Goal: Task Accomplishment & Management: Use online tool/utility

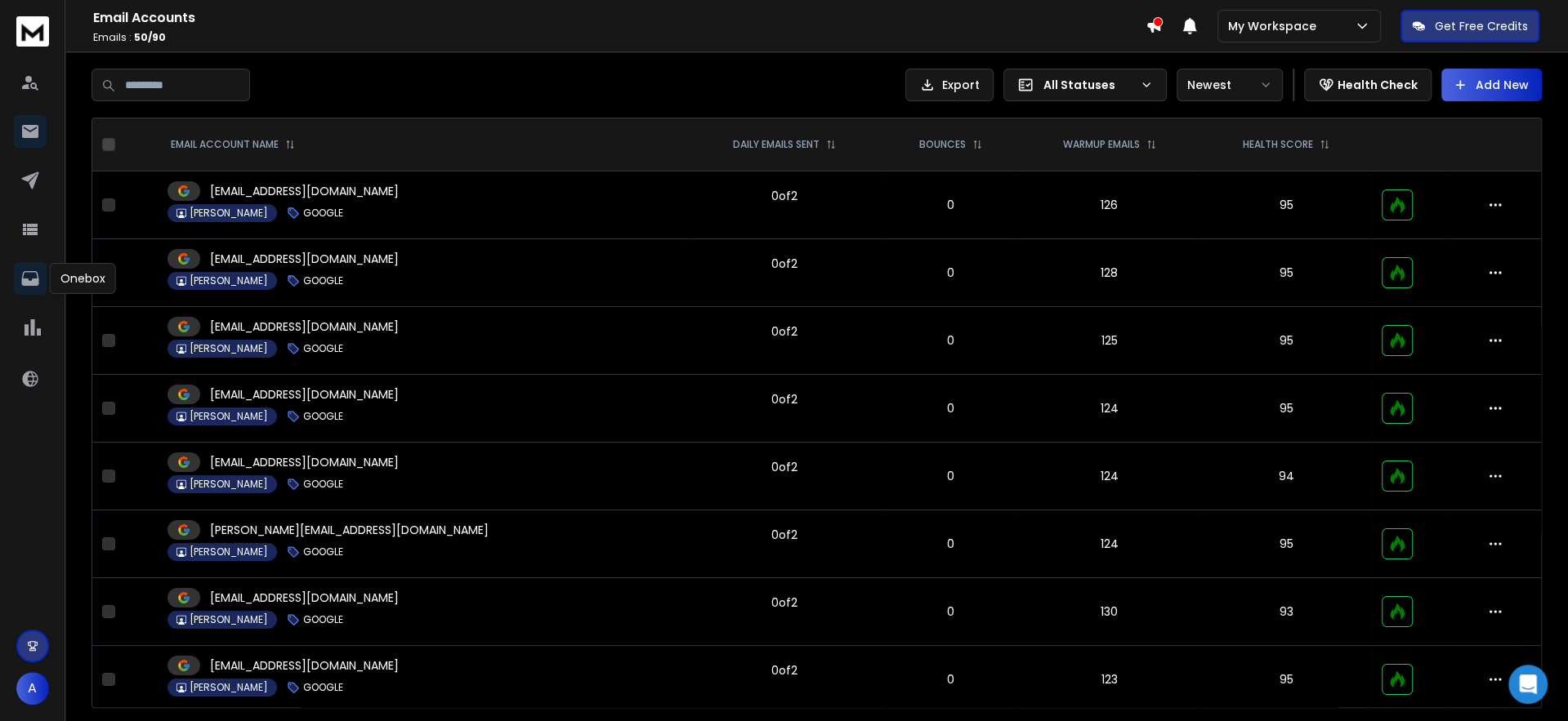
click at [30, 278] on icon at bounding box center [30, 279] width 19 height 19
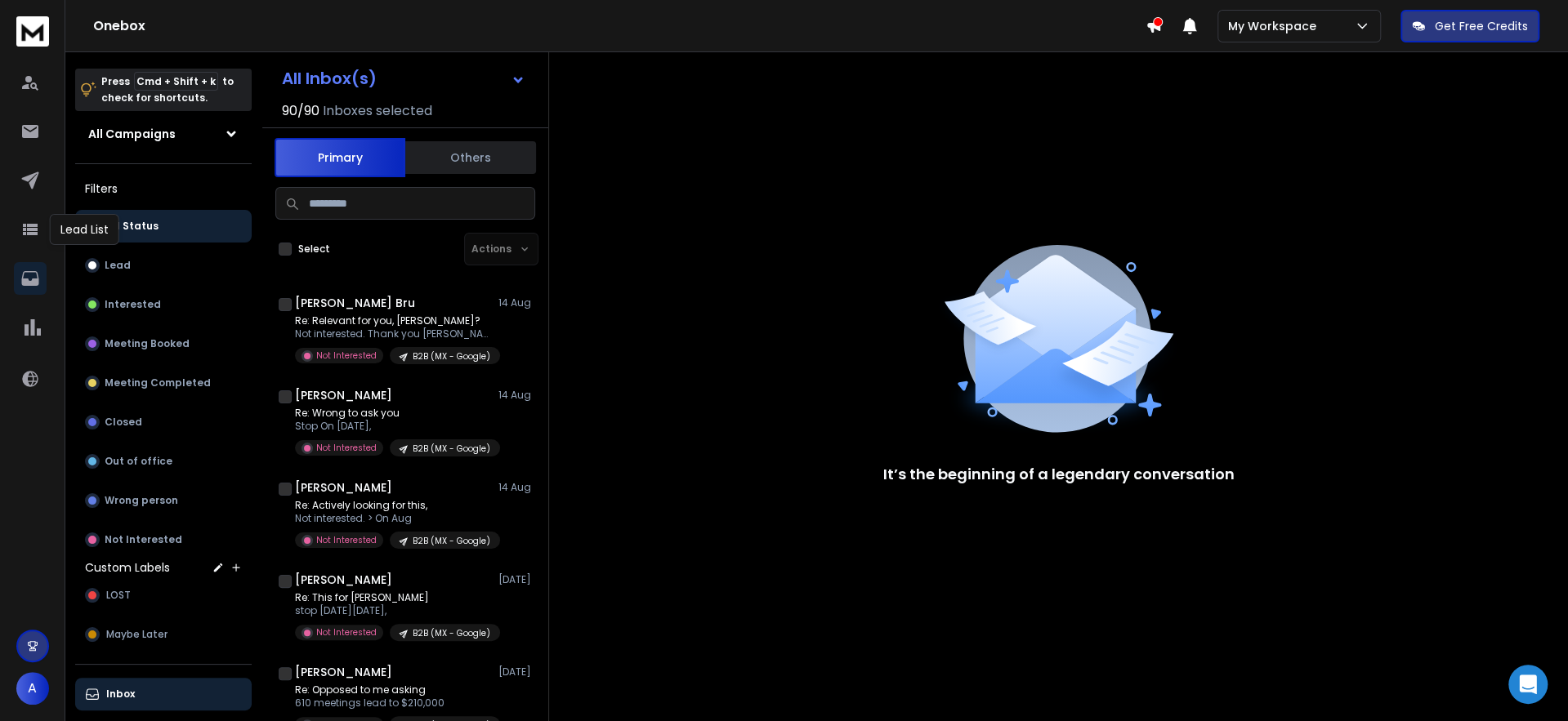
click at [21, 155] on div at bounding box center [32, 234] width 38 height 336
click at [27, 173] on icon at bounding box center [30, 180] width 19 height 19
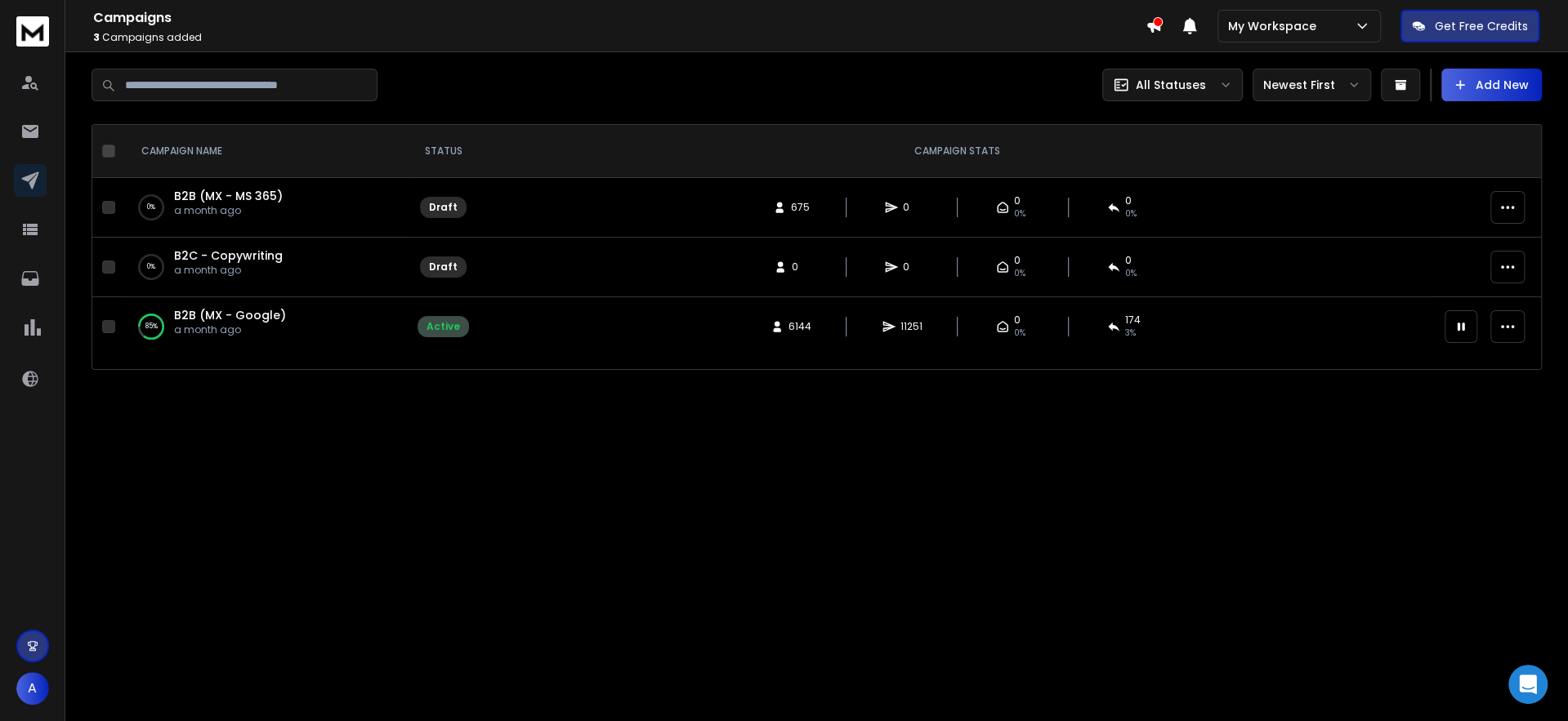
click at [526, 330] on div "6144 11251 0 0% 174 3 %" at bounding box center [957, 327] width 936 height 26
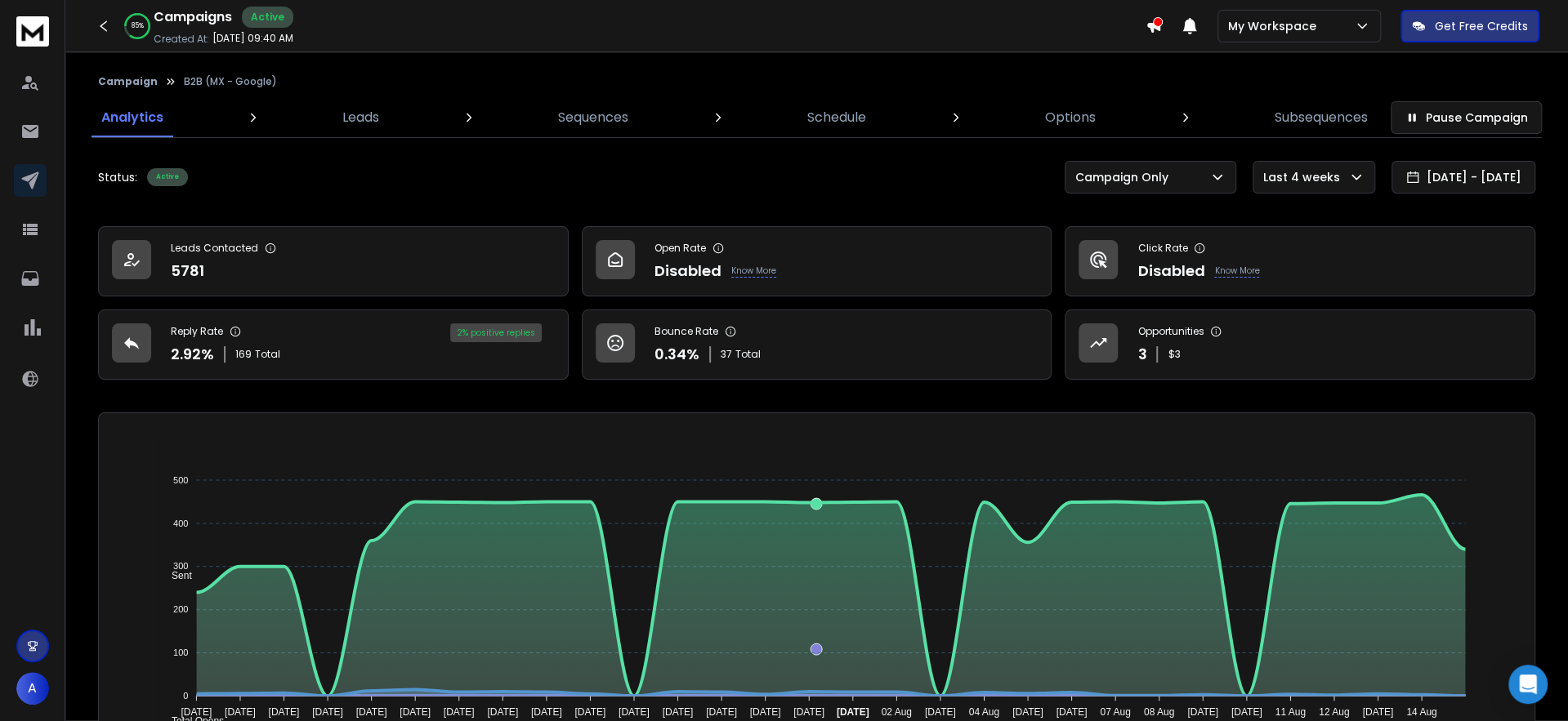
drag, startPoint x: 215, startPoint y: 40, endPoint x: 369, endPoint y: 40, distance: 154.0
click at [342, 40] on div "85 % Campaigns Active Created At: [DATE] 09:40 AM My Workspace Get Free Credits" at bounding box center [784, 26] width 1568 height 53
click at [369, 40] on div "85 % Campaigns Active Created At: [DATE] 09:40 AM My Workspace Get Free Credits" at bounding box center [784, 26] width 1568 height 53
drag, startPoint x: 361, startPoint y: 40, endPoint x: 215, endPoint y: 42, distance: 146.0
click at [215, 42] on div "85 % Campaigns Active Created At: [DATE] 09:40 AM My Workspace Get Free Credits" at bounding box center [784, 26] width 1568 height 53
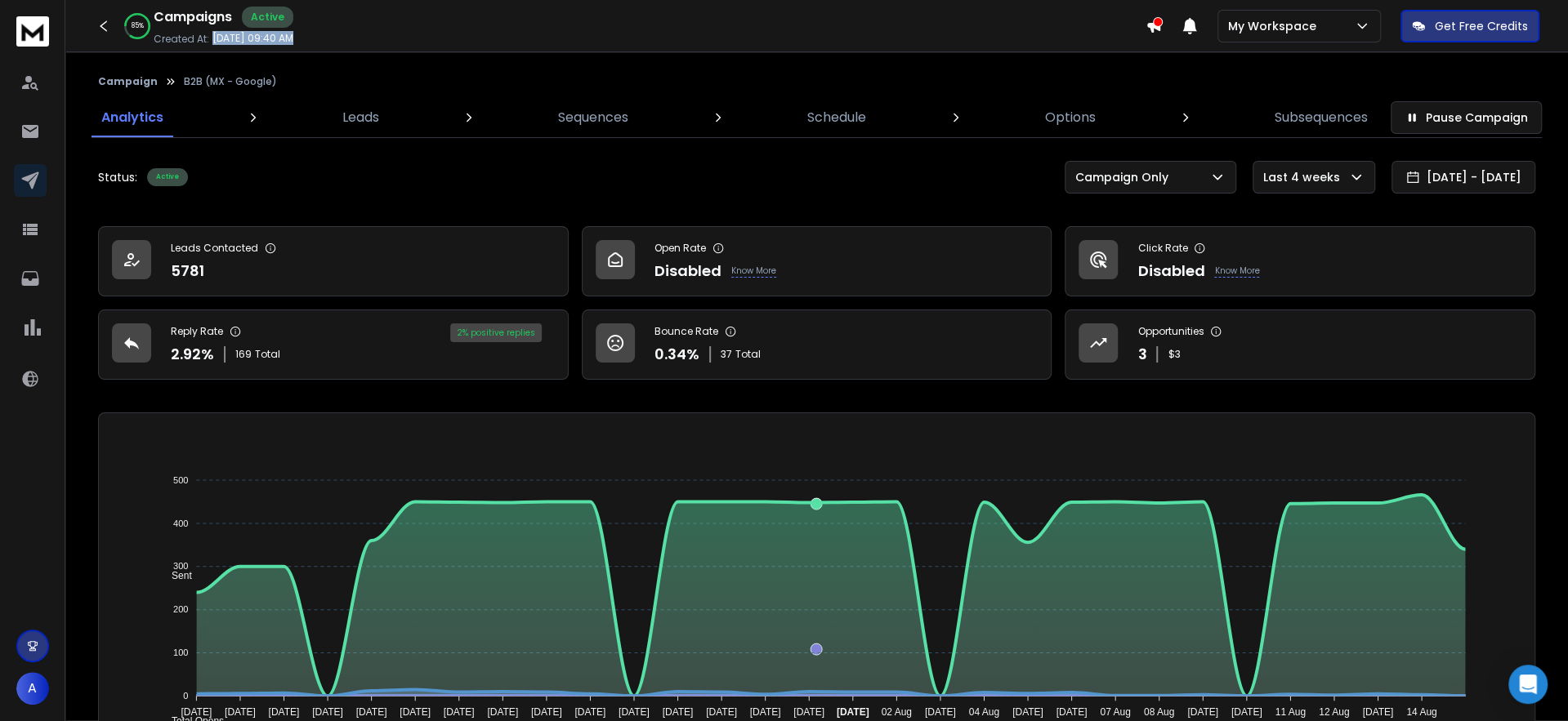
click at [215, 42] on p "[DATE] 09:40 AM" at bounding box center [252, 38] width 81 height 13
drag, startPoint x: 215, startPoint y: 42, endPoint x: 363, endPoint y: 42, distance: 148.0
click at [353, 42] on div "85 % Campaigns Active Created At: [DATE] 09:40 AM My Workspace Get Free Credits" at bounding box center [784, 26] width 1568 height 53
click at [364, 42] on div "85 % Campaigns Active Created At: [DATE] 09:40 AM My Workspace Get Free Credits" at bounding box center [784, 26] width 1568 height 53
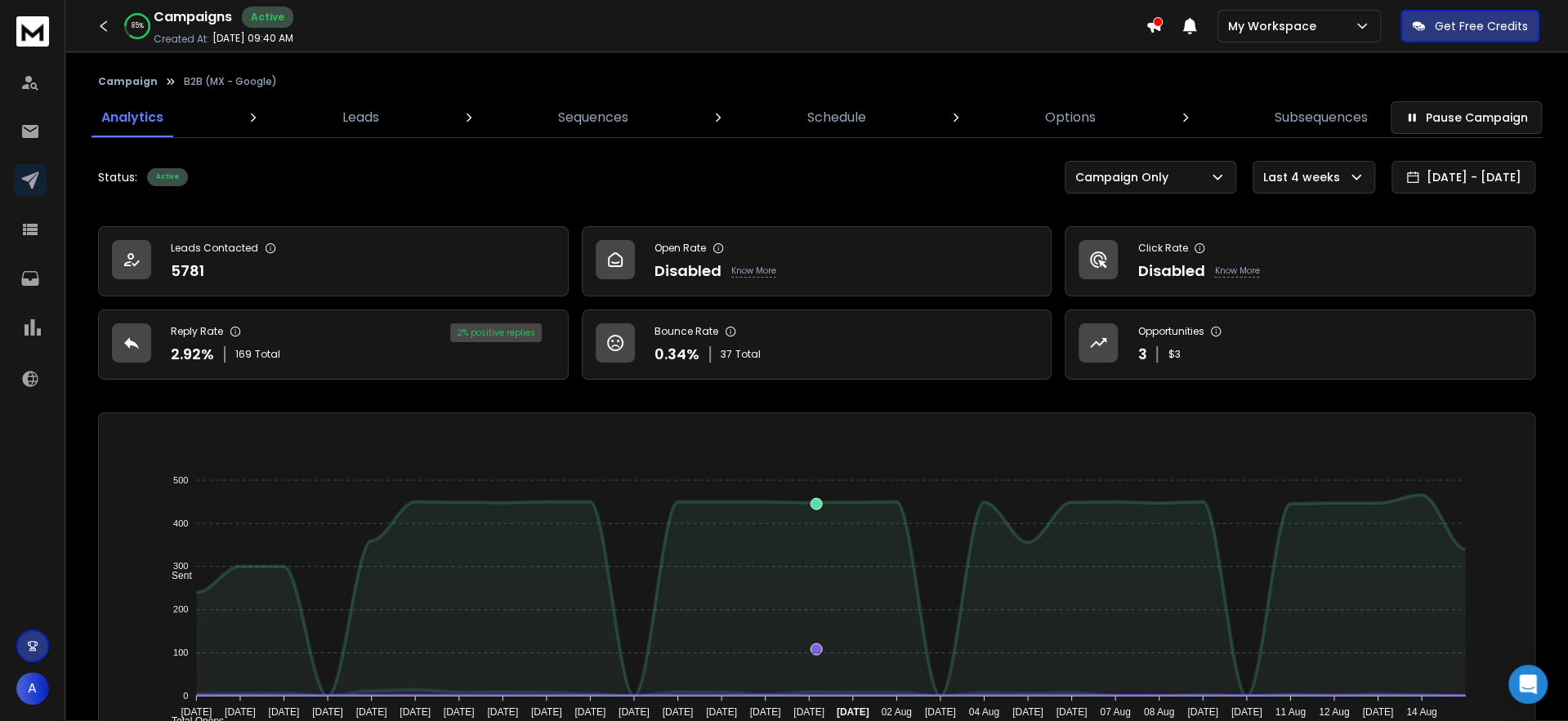
click at [224, 716] on span "Total Opens" at bounding box center [192, 721] width 65 height 11
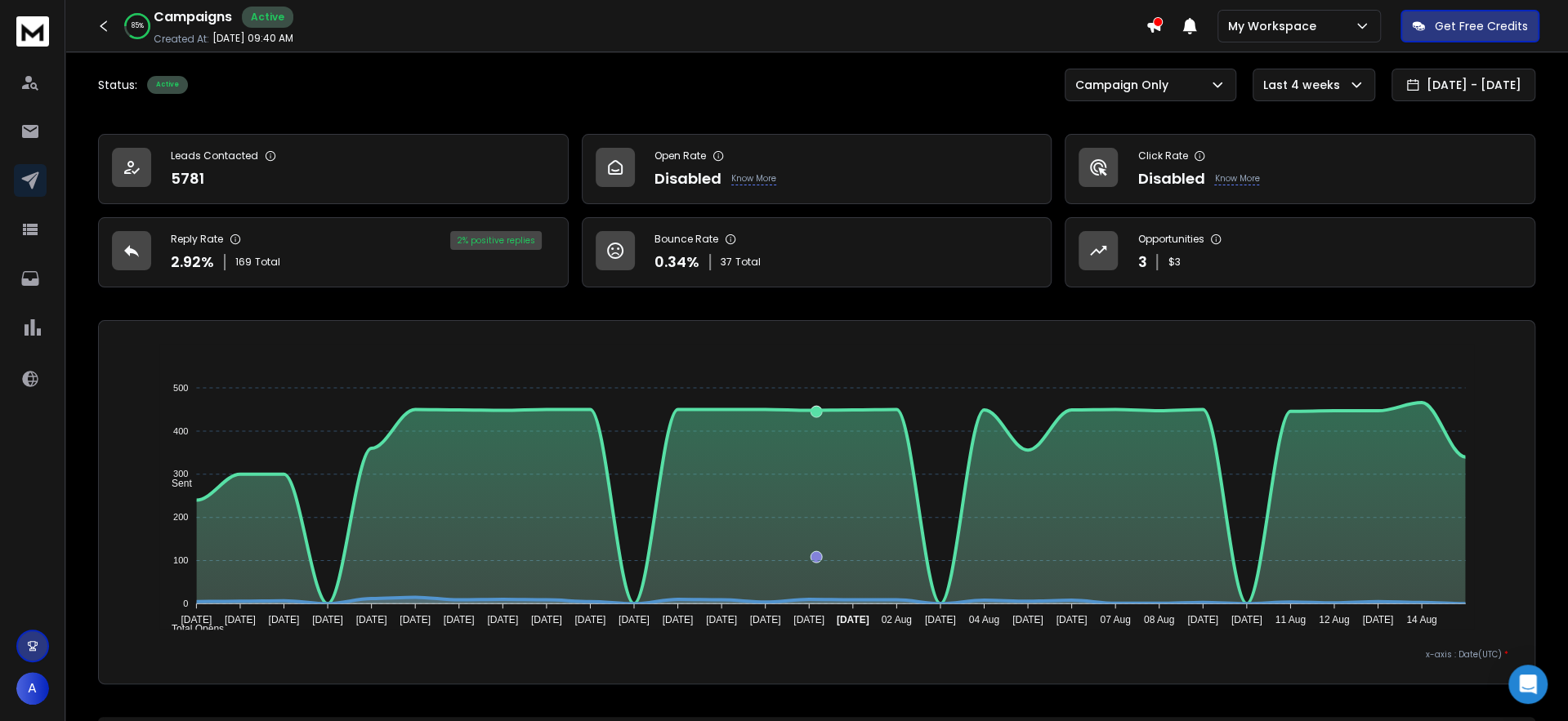
scroll to position [116, 0]
